Goal: Task Accomplishment & Management: Manage account settings

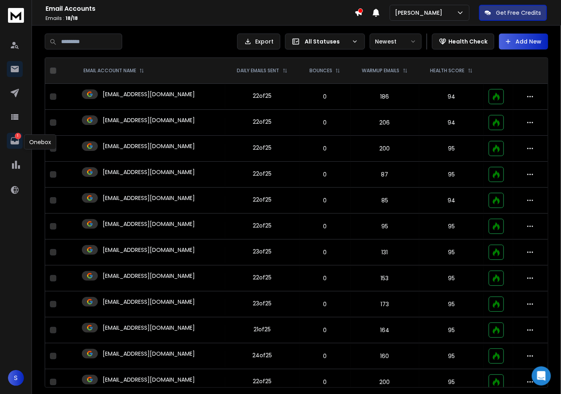
click at [16, 140] on icon at bounding box center [15, 141] width 10 height 10
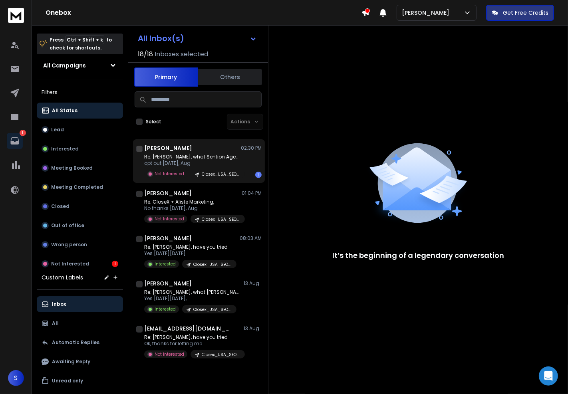
click at [186, 154] on p "Re: [PERSON_NAME], what Sention Agency" at bounding box center [192, 157] width 96 height 6
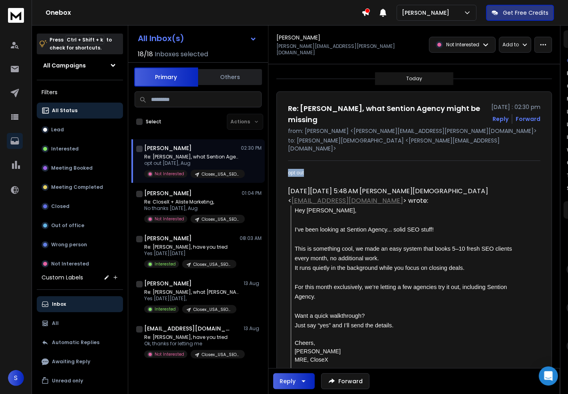
drag, startPoint x: 313, startPoint y: 159, endPoint x: 280, endPoint y: 157, distance: 32.4
click at [280, 157] on div "Re: Carlos, what Sention Agency might be missing 14 August 2025 : 02:30 pm Repl…" at bounding box center [413, 333] width 275 height 484
click at [275, 144] on div at bounding box center [275, 144] width 0 height 0
copy div "opt out"
click at [482, 169] on div "opt out" at bounding box center [404, 173] width 233 height 8
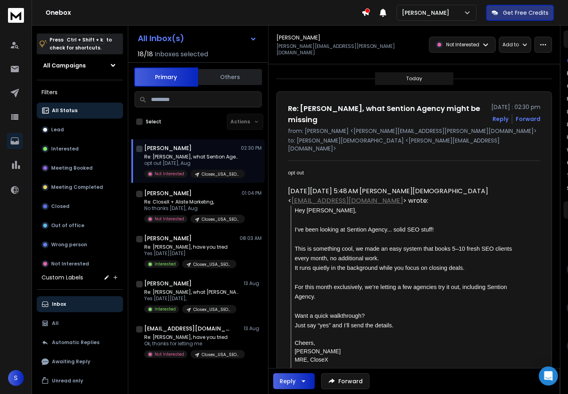
click at [16, 16] on img at bounding box center [16, 15] width 16 height 15
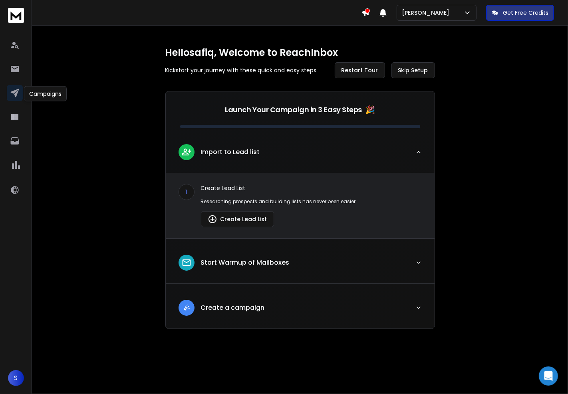
click at [14, 91] on icon at bounding box center [14, 93] width 8 height 8
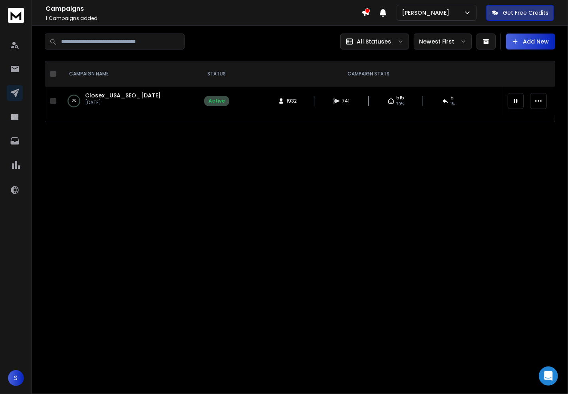
click at [129, 100] on p "[DATE]" at bounding box center [123, 102] width 76 height 6
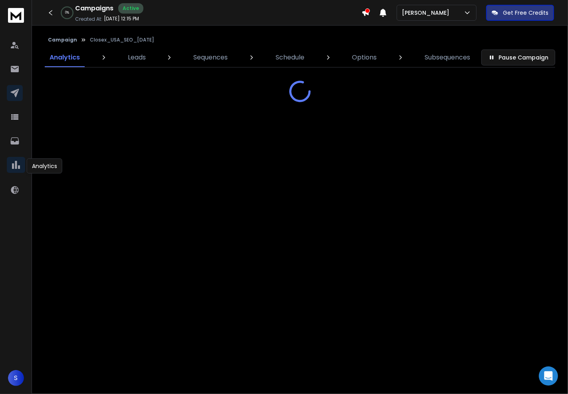
click at [17, 167] on icon at bounding box center [16, 165] width 12 height 12
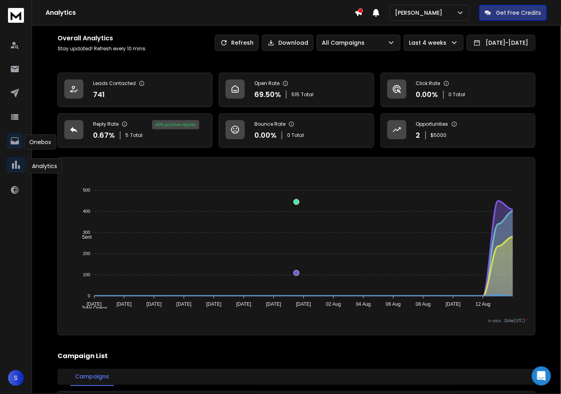
click at [11, 146] on icon at bounding box center [15, 141] width 10 height 10
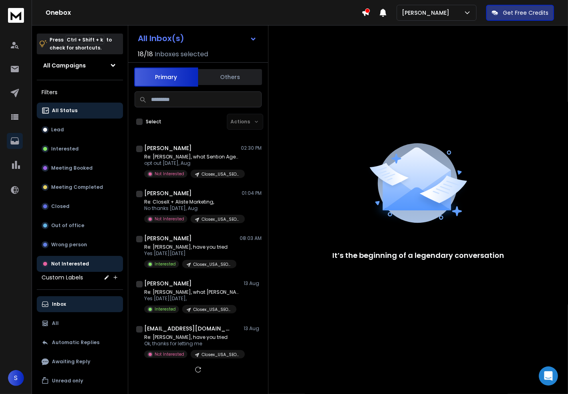
click at [76, 264] on p "Not Interested" at bounding box center [70, 264] width 38 height 6
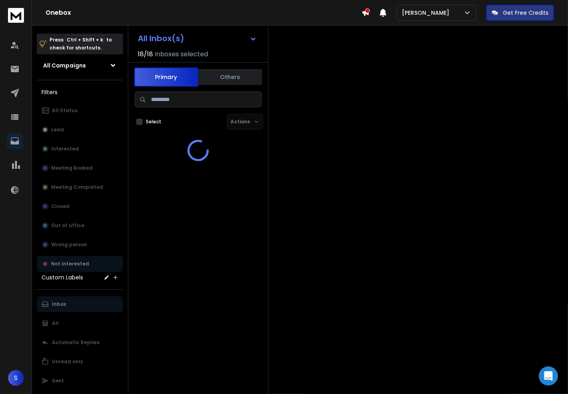
drag, startPoint x: 224, startPoint y: 174, endPoint x: 192, endPoint y: 173, distance: 32.0
click at [224, 174] on div at bounding box center [198, 176] width 140 height 77
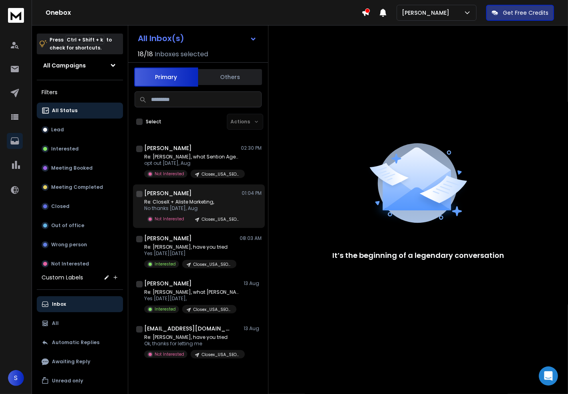
click at [178, 194] on h1 "[PERSON_NAME]" at bounding box center [168, 193] width 48 height 8
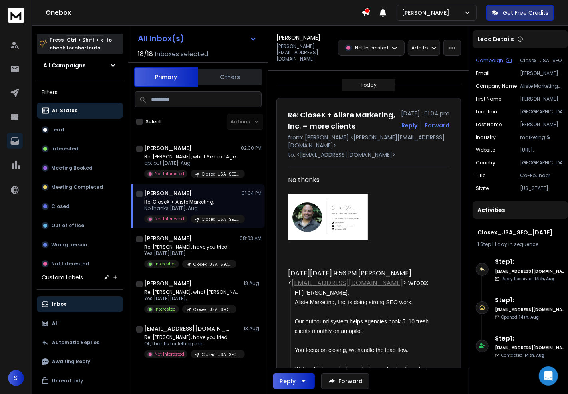
click at [329, 194] on img at bounding box center [328, 217] width 80 height 46
click at [337, 202] on img at bounding box center [328, 217] width 80 height 46
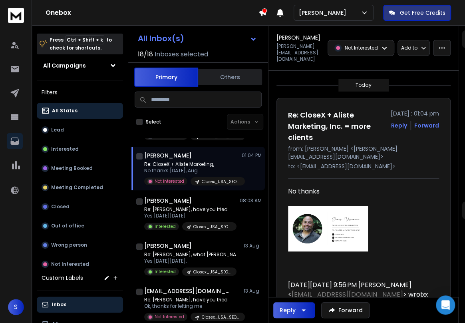
scroll to position [39, 0]
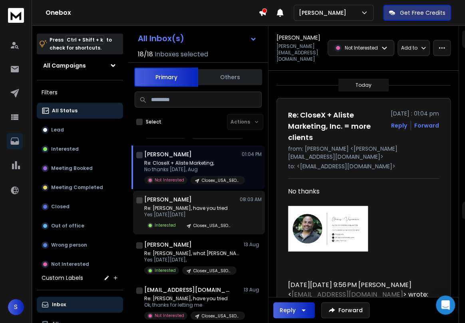
click at [188, 208] on p "Re: [PERSON_NAME], have you tried" at bounding box center [190, 208] width 92 height 6
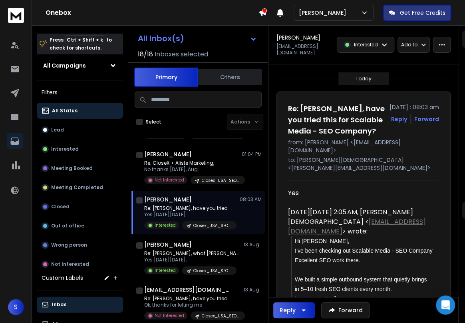
scroll to position [5, 0]
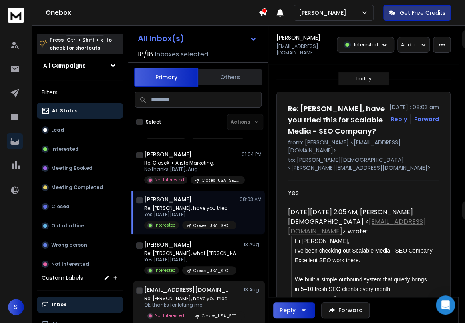
click at [187, 286] on h1 "[EMAIL_ADDRESS][DOMAIN_NAME]" at bounding box center [188, 289] width 88 height 8
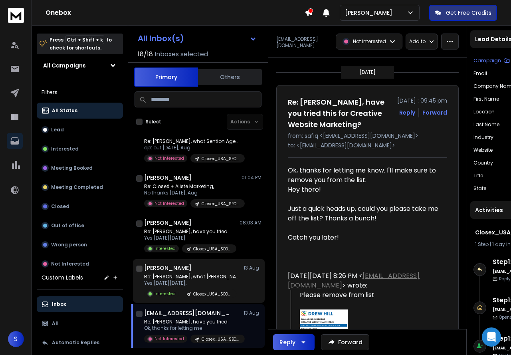
scroll to position [6, 0]
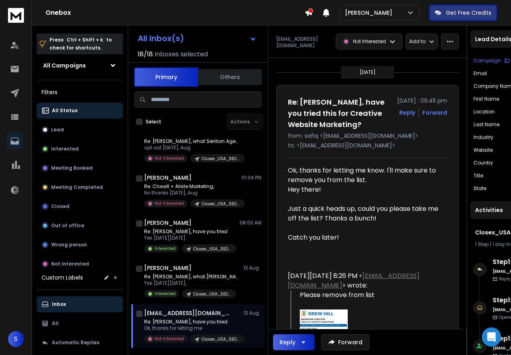
click at [317, 309] on img at bounding box center [324, 319] width 48 height 21
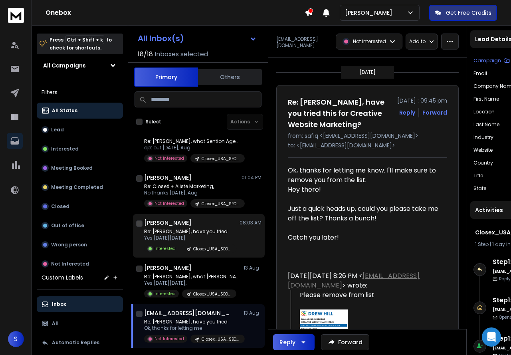
click at [175, 228] on p "Re: [PERSON_NAME], have you tried" at bounding box center [190, 231] width 92 height 6
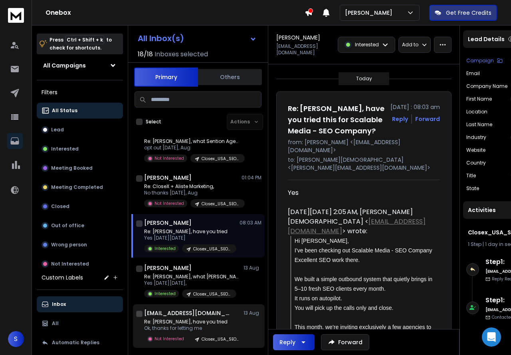
click at [168, 309] on h1 "[EMAIL_ADDRESS][DOMAIN_NAME]" at bounding box center [188, 313] width 88 height 8
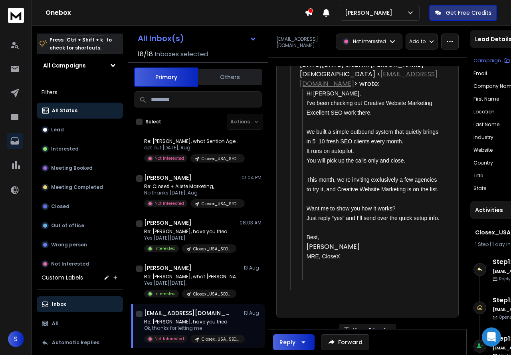
scroll to position [295, 0]
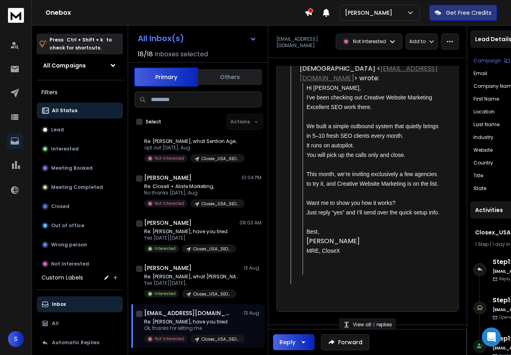
click at [181, 309] on h1 "[EMAIL_ADDRESS][DOMAIN_NAME]" at bounding box center [188, 313] width 88 height 8
click at [218, 311] on div "[EMAIL_ADDRESS][DOMAIN_NAME] [DATE] Re: [PERSON_NAME], have you tried Ok, thank…" at bounding box center [202, 326] width 117 height 34
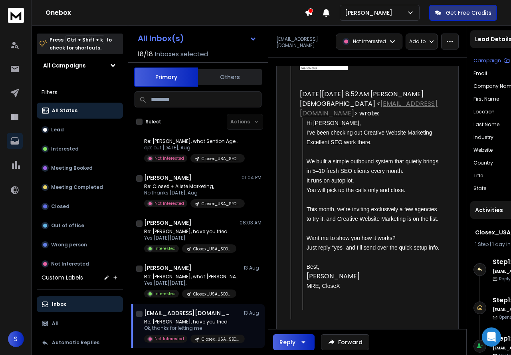
scroll to position [176, 0]
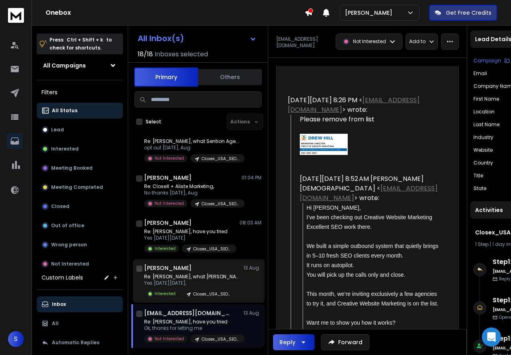
click at [175, 274] on p "Re: [PERSON_NAME], what [PERSON_NAME] might" at bounding box center [192, 277] width 96 height 6
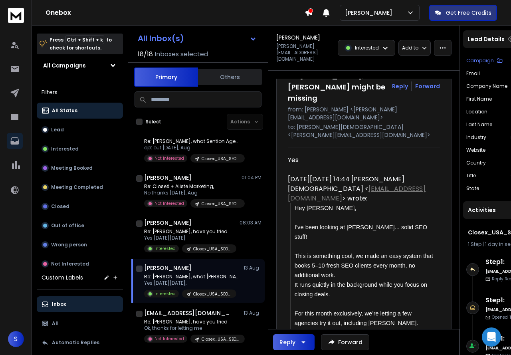
scroll to position [117, 0]
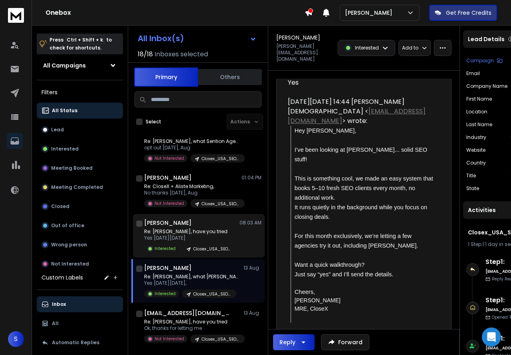
click at [184, 228] on div "[PERSON_NAME] 08:03 AM Re: [PERSON_NAME], have you tried Yes [DATE][DATE] Inter…" at bounding box center [202, 236] width 117 height 34
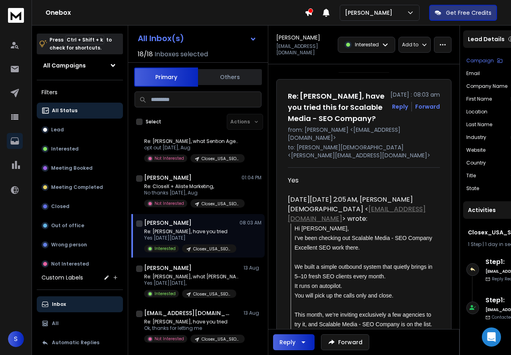
scroll to position [0, 0]
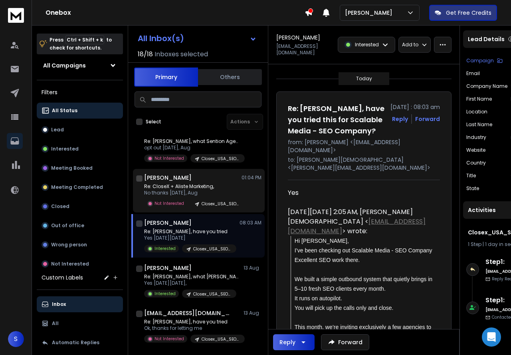
click at [184, 181] on div "[PERSON_NAME] 01:04 PM" at bounding box center [202, 178] width 117 height 8
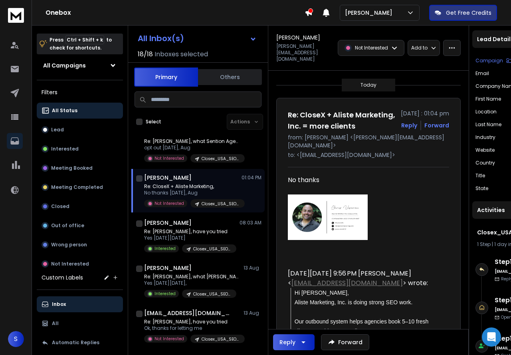
click at [184, 181] on div "[PERSON_NAME] 01:04 PM" at bounding box center [202, 178] width 117 height 8
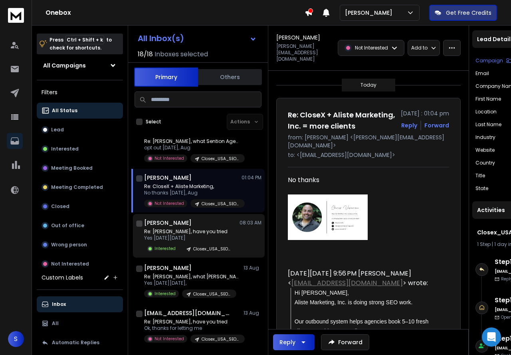
click at [180, 224] on h1 "[PERSON_NAME]" at bounding box center [168, 223] width 48 height 8
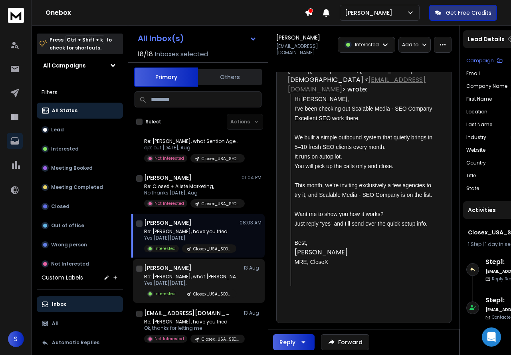
click at [198, 276] on p "Re: [PERSON_NAME], what [PERSON_NAME] might" at bounding box center [192, 277] width 96 height 6
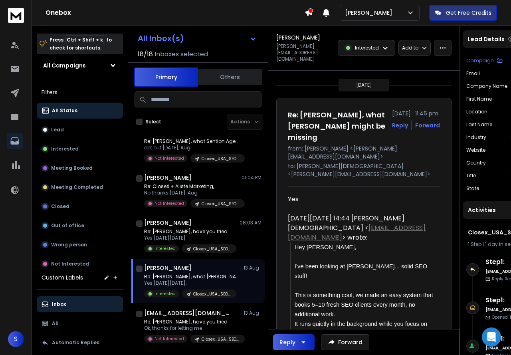
scroll to position [117, 0]
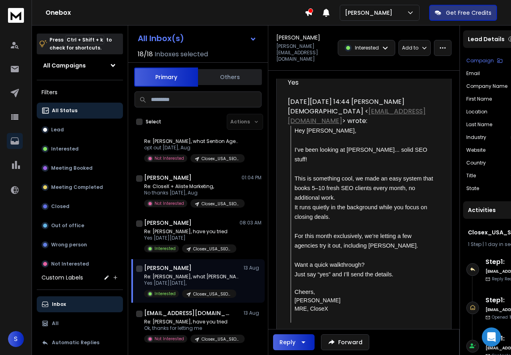
click at [320, 305] on span "MRE, CloseX" at bounding box center [312, 308] width 34 height 6
click at [333, 305] on div "MRE, CloseX" at bounding box center [364, 309] width 139 height 8
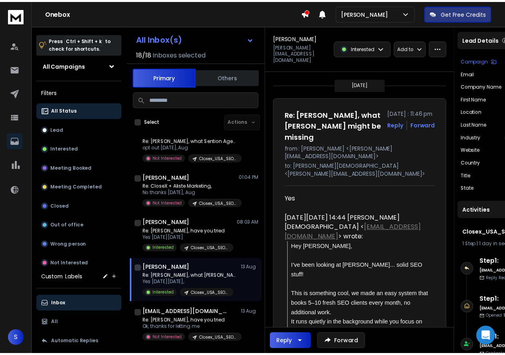
scroll to position [0, 0]
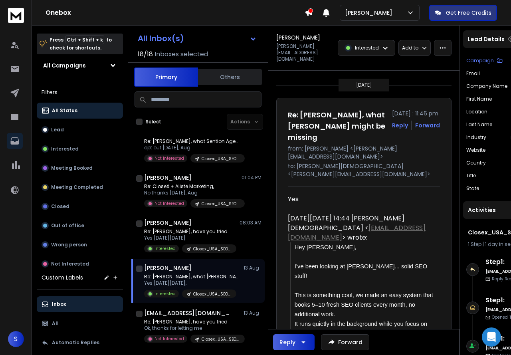
click at [18, 14] on img at bounding box center [16, 15] width 16 height 15
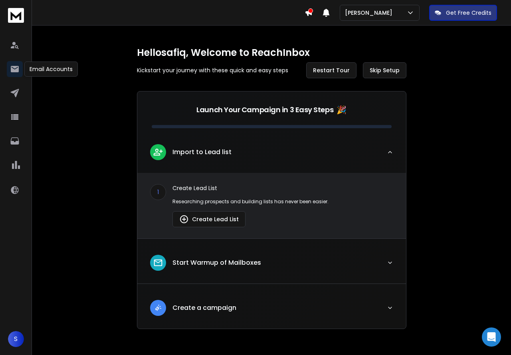
click at [16, 70] on icon at bounding box center [15, 69] width 8 height 6
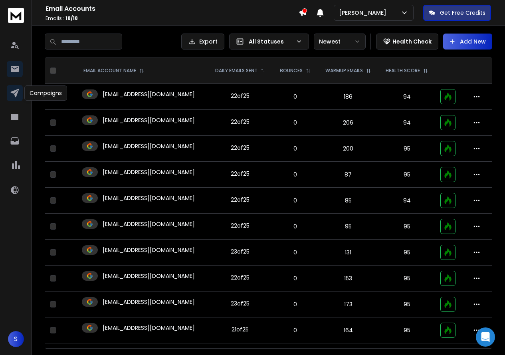
click at [19, 90] on icon at bounding box center [15, 93] width 10 height 10
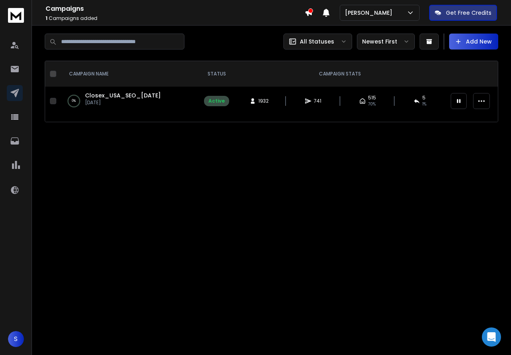
click at [143, 94] on span "Closex_USA_SEO_[DATE]" at bounding box center [123, 95] width 76 height 8
